Goal: Communication & Community: Answer question/provide support

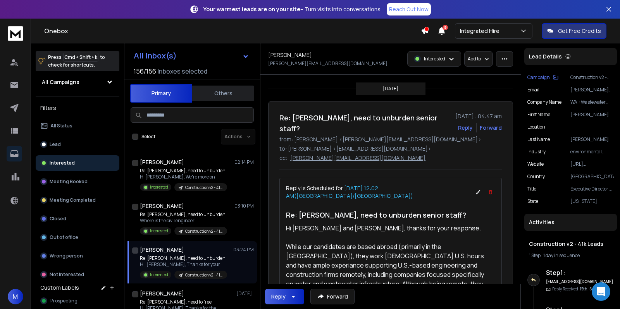
click at [195, 171] on p "Re: [PERSON_NAME], need to unburden" at bounding box center [183, 171] width 87 height 6
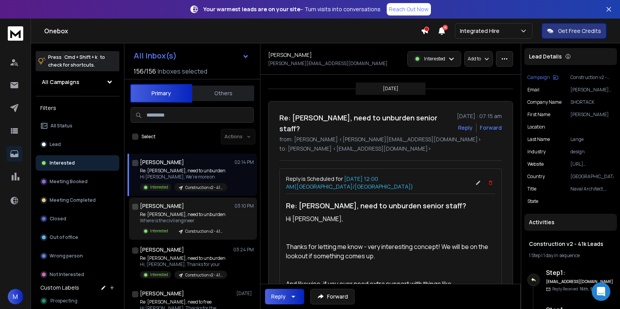
click at [183, 217] on p "Re: [PERSON_NAME], need to unburden" at bounding box center [183, 215] width 87 height 6
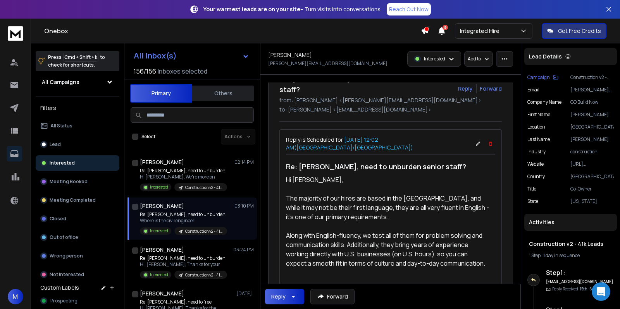
scroll to position [53, 0]
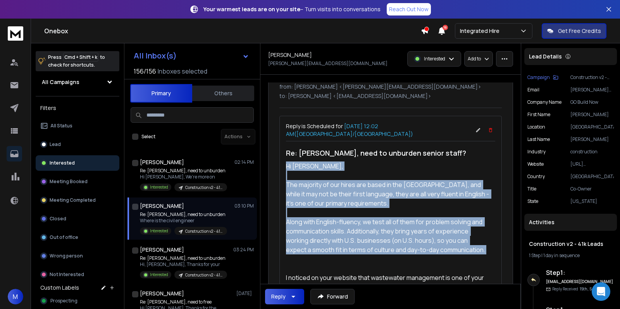
drag, startPoint x: 285, startPoint y: 156, endPoint x: 338, endPoint y: 249, distance: 106.3
click at [338, 249] on div "Hi Kelly, The majority of our hires are based in the Philippines, and while it …" at bounding box center [387, 273] width 203 height 223
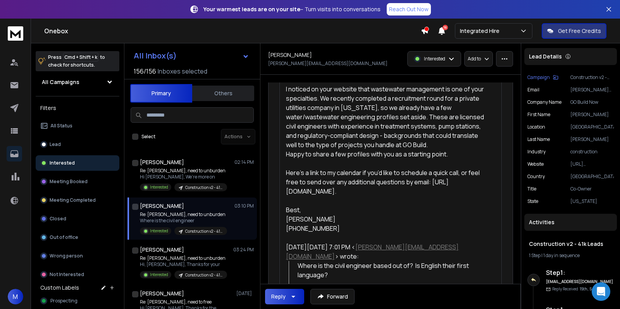
scroll to position [242, 0]
click at [337, 218] on div "Best, Misha Mayzenberg 713 874 4467" at bounding box center [387, 213] width 203 height 37
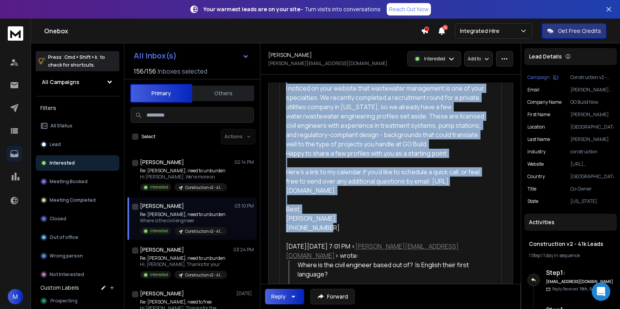
copy div "Hi Kelly, The majority of our hires are based in the Philippines, and while it …"
click at [337, 218] on div "Best, Misha Mayzenberg 713 874 4467" at bounding box center [387, 213] width 203 height 37
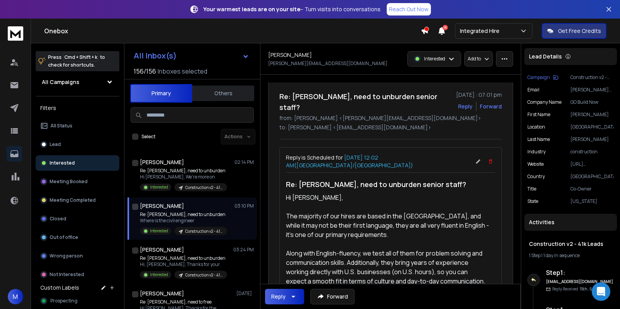
scroll to position [5, 0]
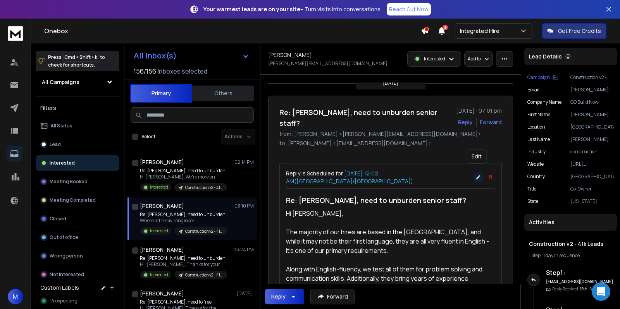
click at [474, 174] on button at bounding box center [478, 177] width 9 height 9
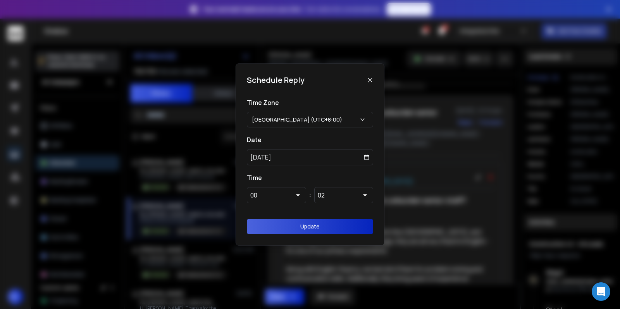
click at [376, 76] on div "Schedule Reply Time Zone Perth (UTC+8:00) Date Wed Sep 17 2025 Time 00 : 02 Upd…" at bounding box center [310, 155] width 149 height 182
click at [369, 82] on icon at bounding box center [370, 80] width 4 height 4
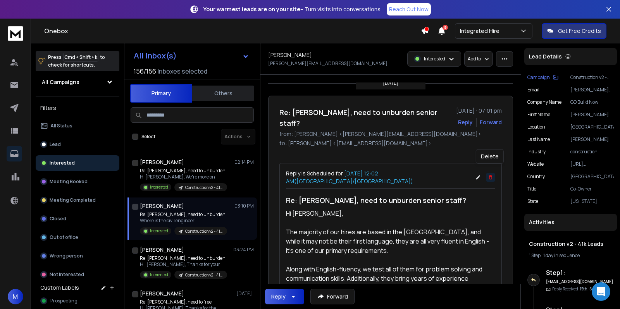
click at [489, 175] on icon at bounding box center [490, 177] width 5 height 5
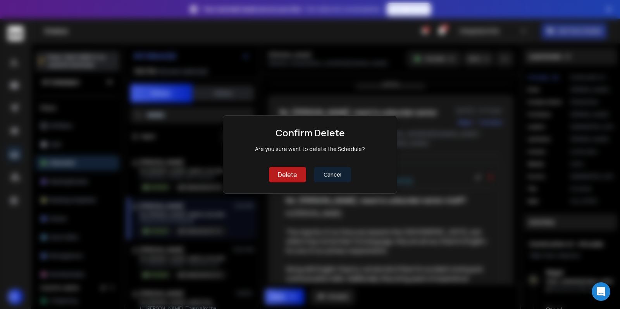
click at [296, 177] on button "Delete" at bounding box center [287, 175] width 37 height 16
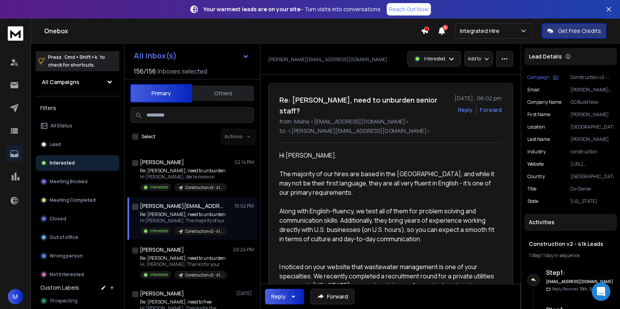
scroll to position [0, 0]
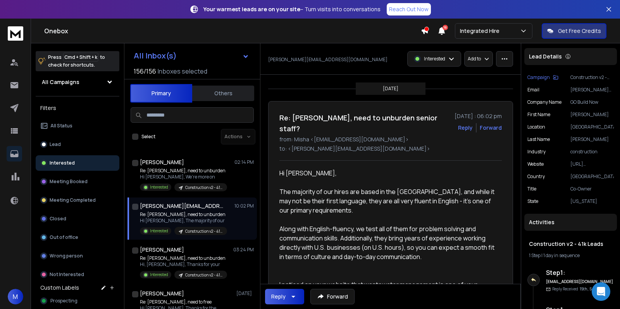
click at [465, 129] on button "Reply" at bounding box center [465, 128] width 15 height 8
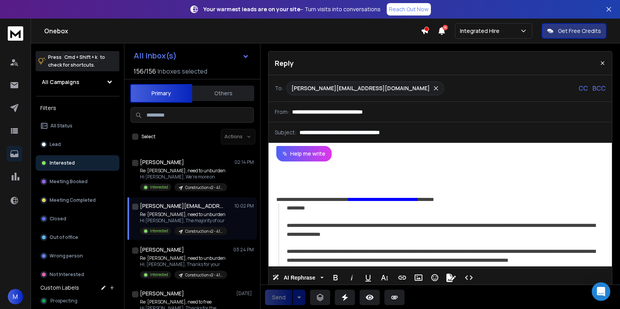
click at [185, 222] on p "Hi [PERSON_NAME], The majority of our" at bounding box center [183, 221] width 87 height 6
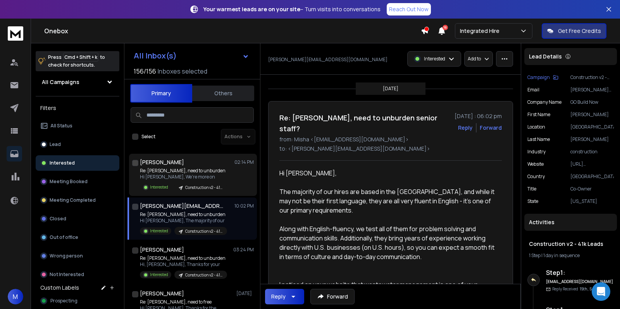
click at [196, 163] on div "Rene Lange 02:14 PM" at bounding box center [197, 163] width 114 height 8
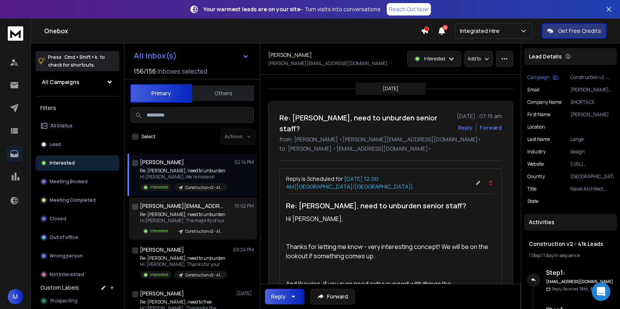
click at [188, 219] on p "Hi [PERSON_NAME], The majority of our" at bounding box center [183, 221] width 87 height 6
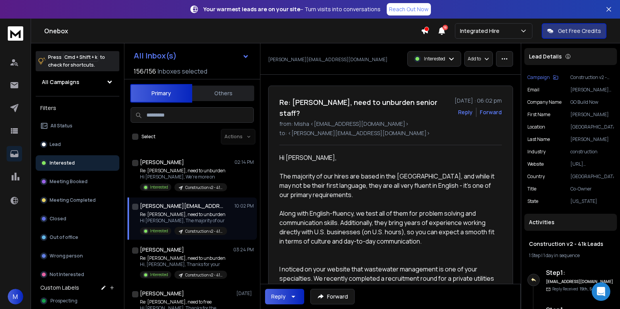
scroll to position [18, 0]
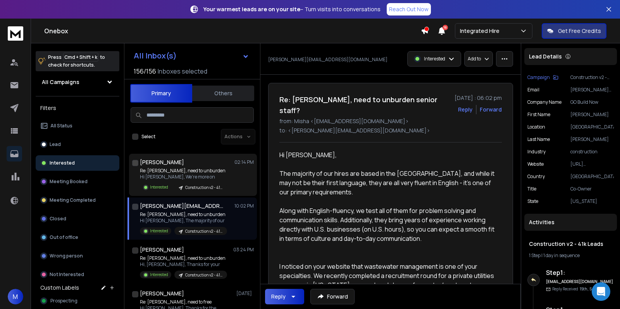
click at [193, 166] on div "Rene Lange 02:14 PM" at bounding box center [197, 163] width 114 height 8
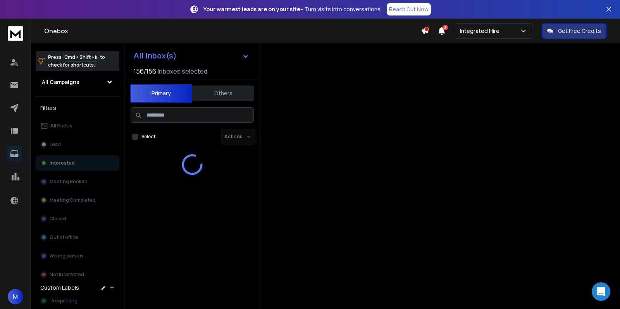
scroll to position [0, 0]
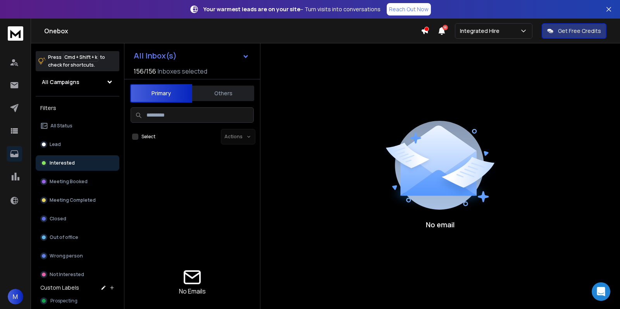
click at [78, 161] on button "Interested" at bounding box center [78, 163] width 84 height 16
click at [194, 90] on button "Others" at bounding box center [223, 93] width 62 height 17
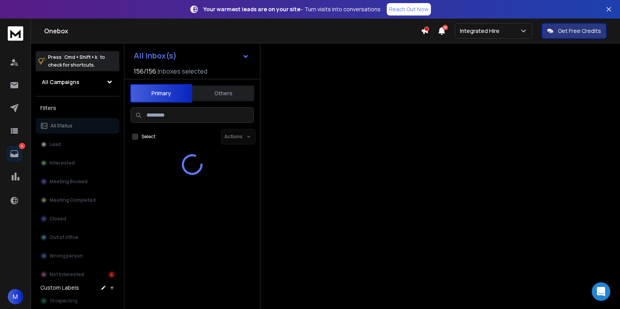
click at [155, 91] on button "Primary" at bounding box center [161, 93] width 62 height 19
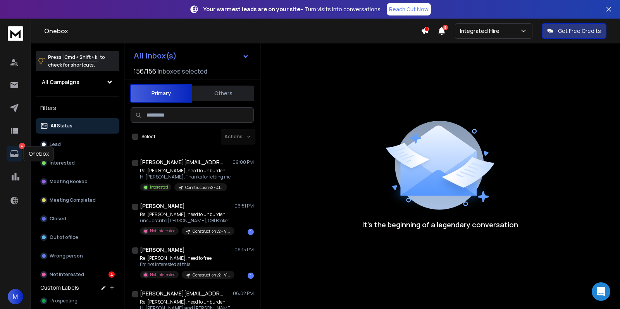
click at [11, 155] on icon at bounding box center [14, 153] width 8 height 7
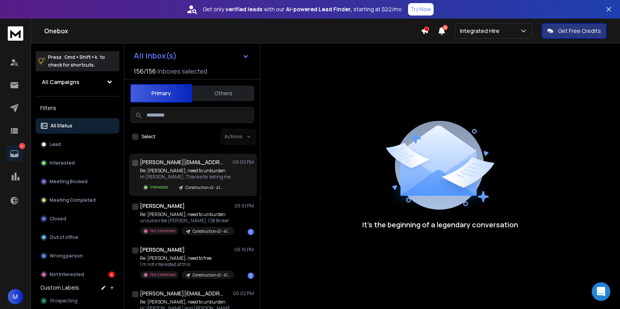
click at [196, 176] on p "Hi [PERSON_NAME], Thanks for letting me" at bounding box center [185, 177] width 91 height 6
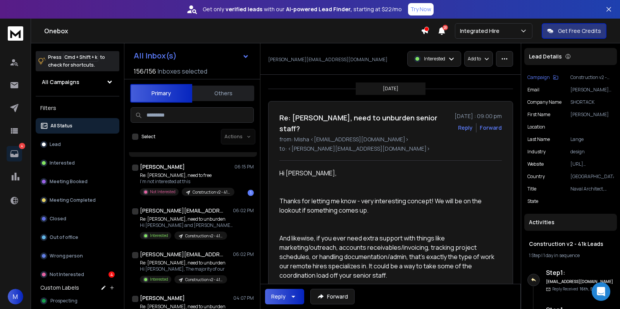
scroll to position [90, 0]
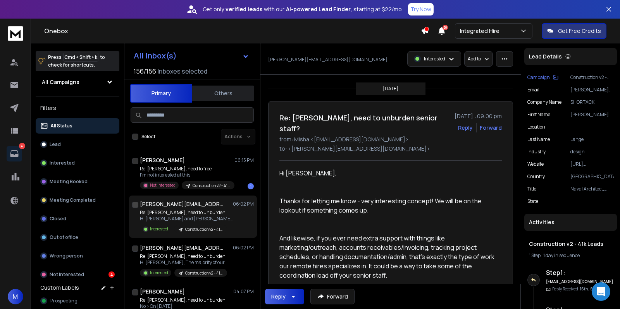
click at [206, 212] on p "Re: [PERSON_NAME], need to unburden" at bounding box center [186, 213] width 93 height 6
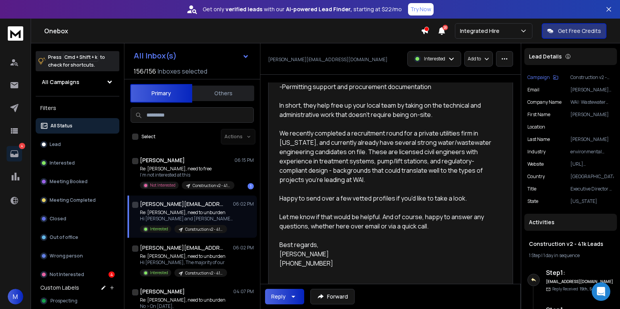
scroll to position [227, 0]
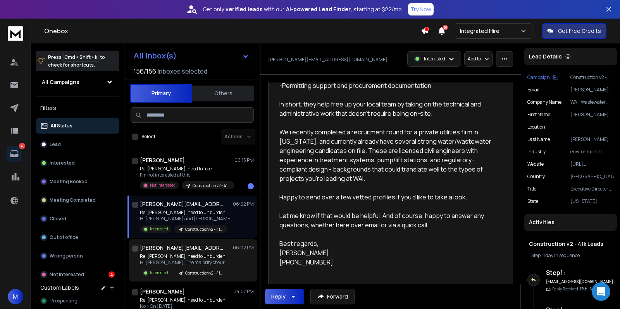
click at [205, 260] on p "Hi [PERSON_NAME], The majority of our" at bounding box center [183, 263] width 87 height 6
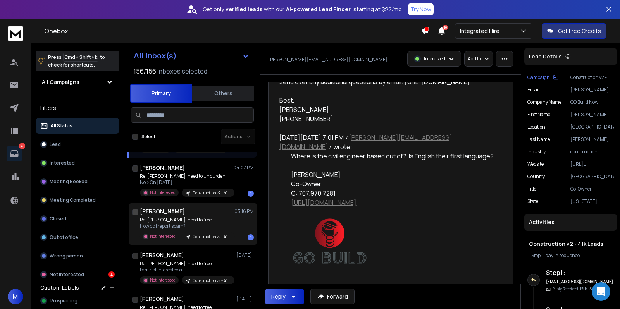
scroll to position [0, 0]
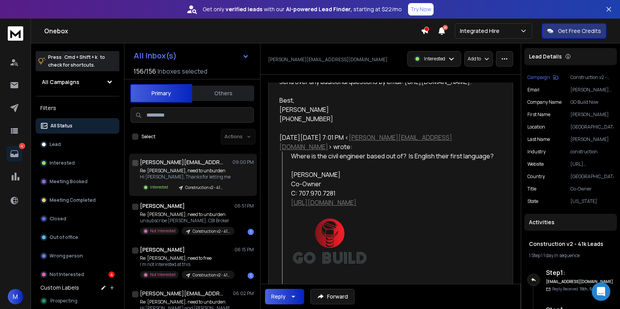
click at [203, 168] on p "Re: [PERSON_NAME], need to unburden" at bounding box center [185, 171] width 91 height 6
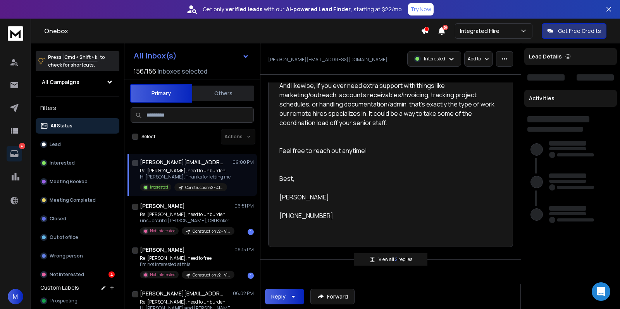
scroll to position [150, 0]
